Goal: Communication & Community: Answer question/provide support

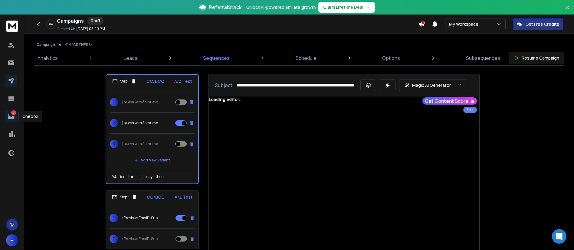
click at [12, 115] on icon at bounding box center [11, 116] width 7 height 7
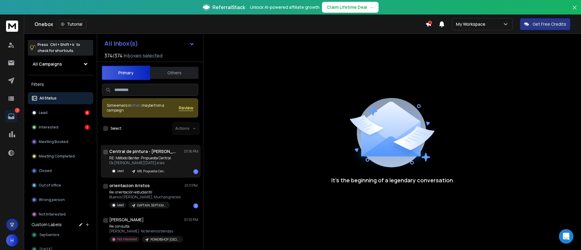
scroll to position [45, 0]
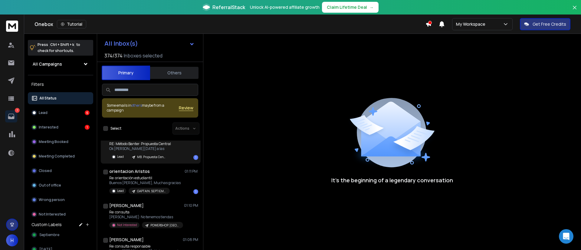
click at [171, 149] on p "Ok Hector Mañana a las" at bounding box center [140, 148] width 62 height 5
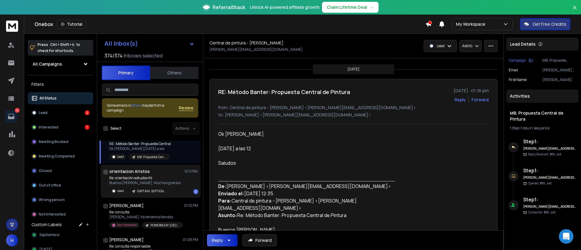
click at [168, 171] on div "orientacion Aristos 01:11 PM" at bounding box center [153, 172] width 89 height 6
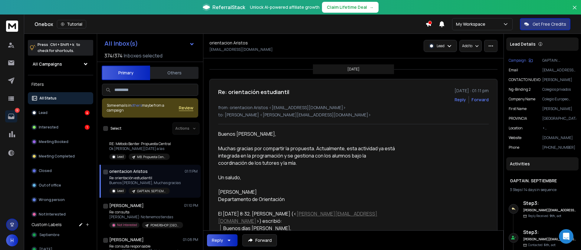
click at [437, 41] on div "Lead" at bounding box center [440, 45] width 33 height 11
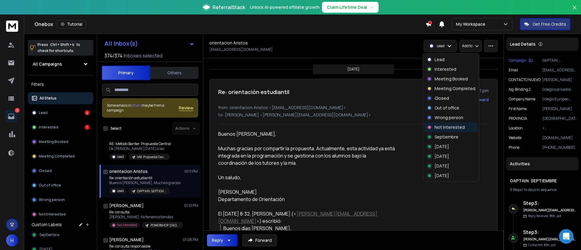
click at [451, 126] on p "Not Interested" at bounding box center [449, 127] width 30 height 6
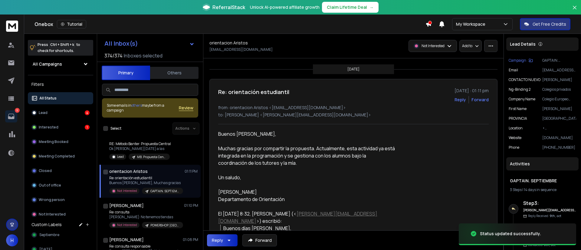
click at [466, 44] on p "Add to" at bounding box center [467, 46] width 10 height 5
click at [473, 55] on div "Subsequence" at bounding box center [484, 60] width 49 height 10
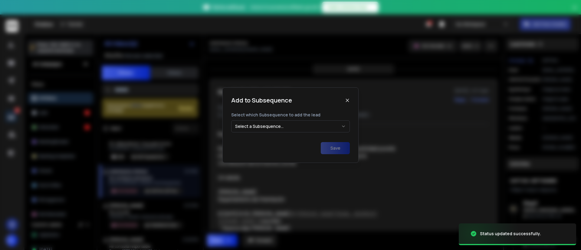
click at [266, 123] on button "Select a Subsequence..." at bounding box center [290, 126] width 119 height 12
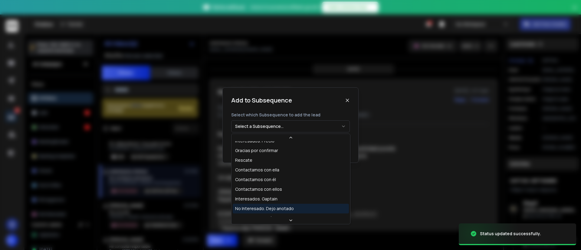
scroll to position [26, 0]
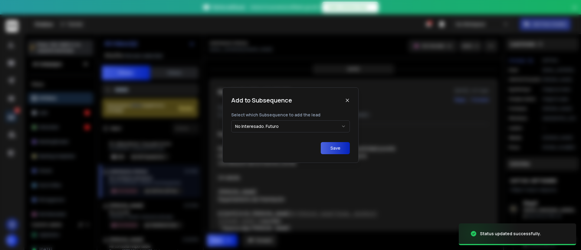
click at [332, 152] on button "Save" at bounding box center [335, 148] width 29 height 12
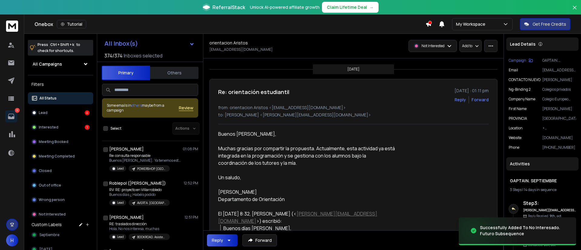
scroll to position [0, 0]
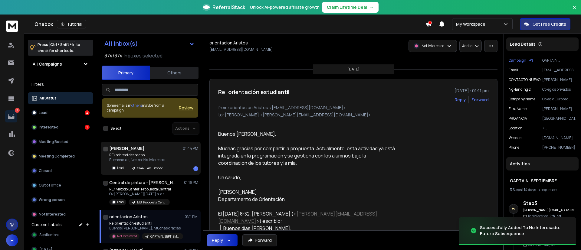
click at [159, 148] on div "Jordi Aguilera 01:44 PM" at bounding box center [153, 149] width 89 height 6
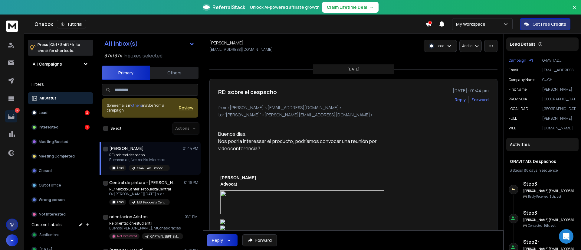
click at [460, 98] on button "Reply" at bounding box center [459, 100] width 11 height 6
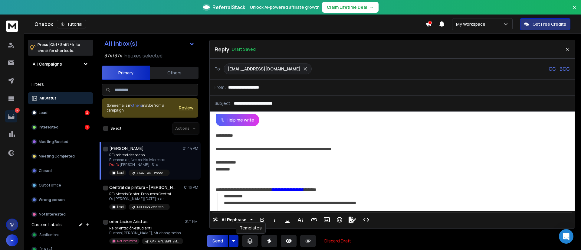
click at [223, 240] on button "Send" at bounding box center [217, 241] width 21 height 12
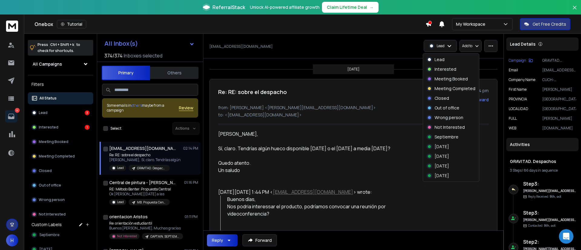
click at [438, 44] on p "Lead" at bounding box center [441, 46] width 8 height 5
click at [449, 139] on p "Septiembre" at bounding box center [446, 137] width 24 height 6
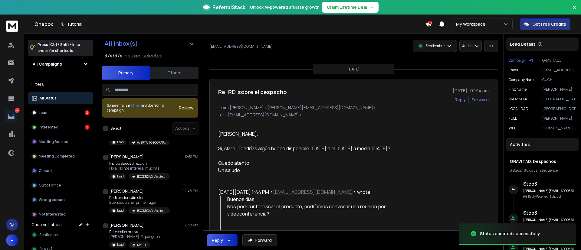
scroll to position [272, 0]
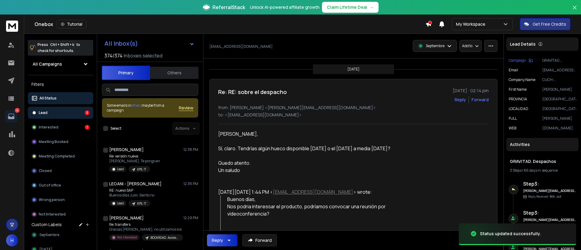
click at [67, 115] on button "Lead 3" at bounding box center [60, 113] width 65 height 12
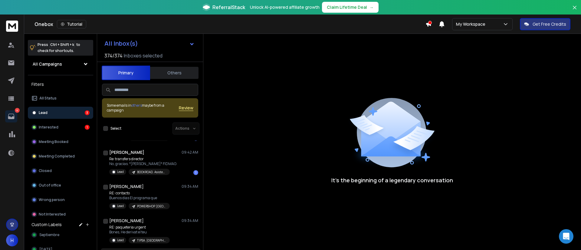
scroll to position [681, 0]
